Goal: Task Accomplishment & Management: Manage account settings

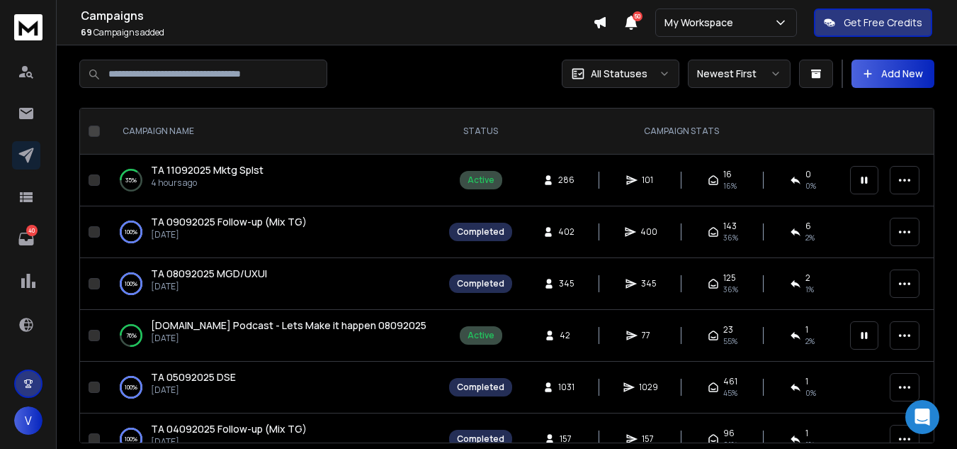
click at [244, 168] on span "TA 11092025 Mktg Splst" at bounding box center [207, 169] width 113 height 13
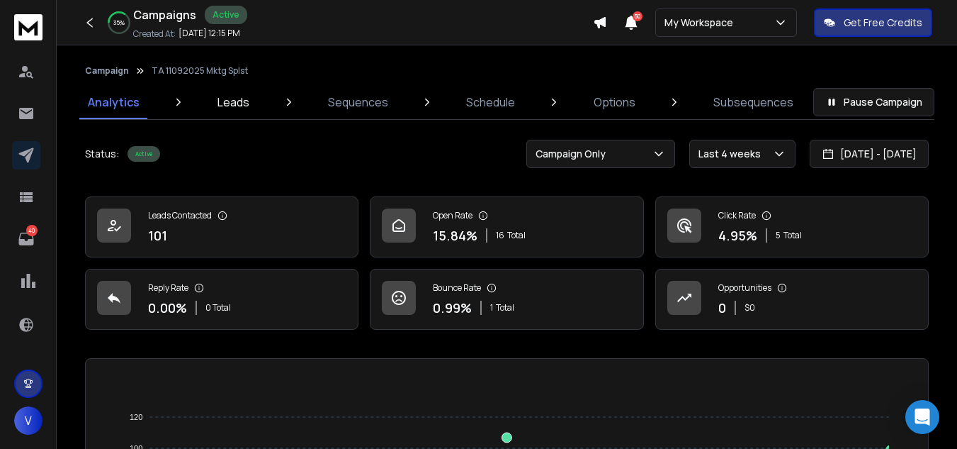
click at [232, 111] on link "Leads" at bounding box center [233, 102] width 49 height 34
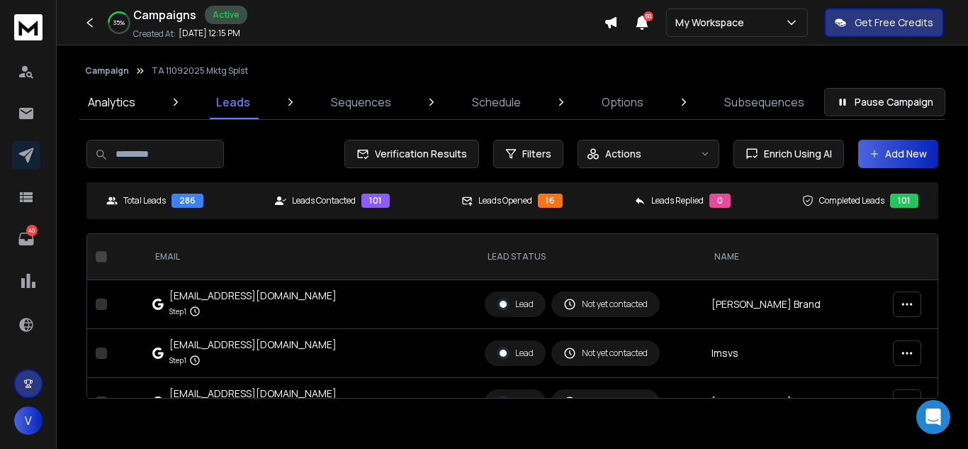
click at [124, 105] on p "Analytics" at bounding box center [111, 102] width 47 height 17
